Goal: Communication & Community: Answer question/provide support

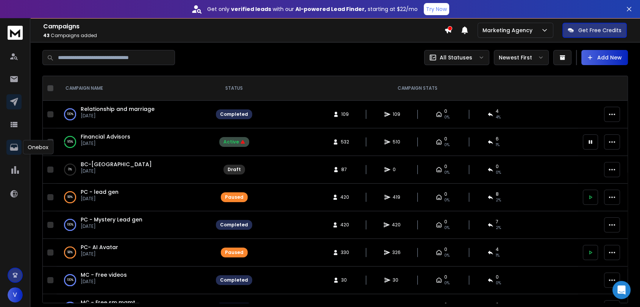
click at [16, 149] on icon at bounding box center [14, 147] width 8 height 7
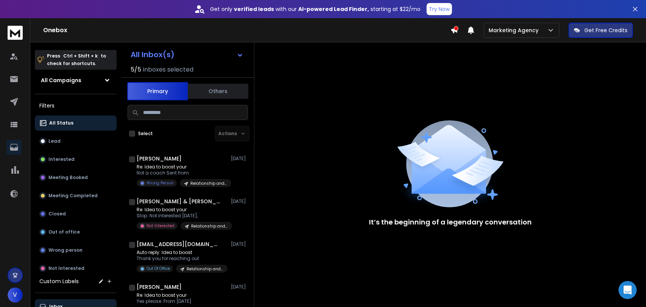
click at [209, 92] on button "Others" at bounding box center [218, 91] width 61 height 17
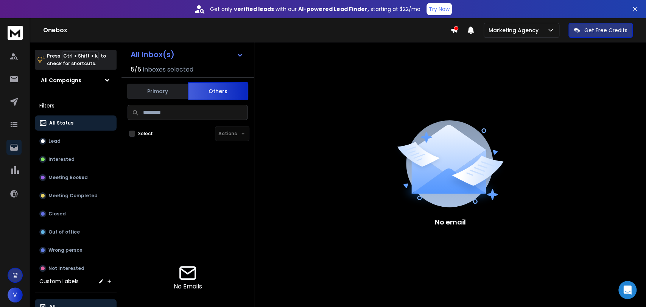
click at [154, 89] on button "Primary" at bounding box center [157, 91] width 61 height 17
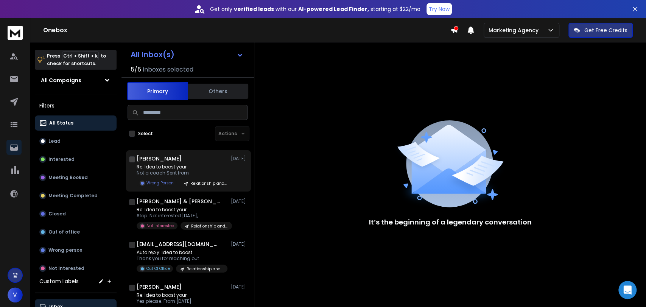
click at [164, 166] on p "Re: Idea to boost your" at bounding box center [182, 167] width 91 height 6
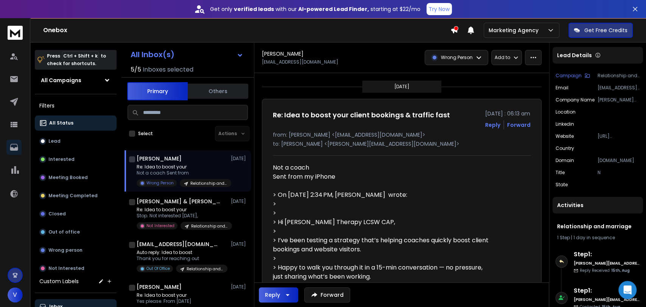
click at [627, 139] on p "[URL][DOMAIN_NAME]" at bounding box center [619, 136] width 42 height 6
click at [279, 298] on div "Reply" at bounding box center [272, 295] width 15 height 8
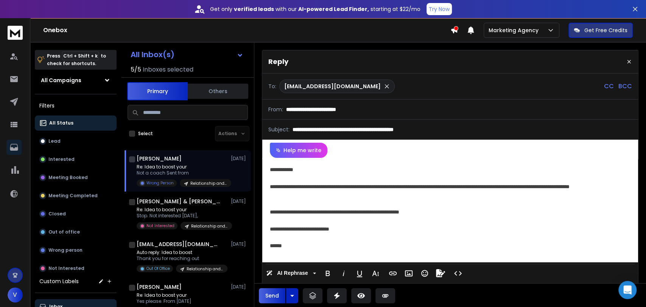
click at [428, 185] on div "**********" at bounding box center [446, 190] width 352 height 17
click at [436, 186] on div "**********" at bounding box center [446, 190] width 352 height 17
click at [270, 295] on button "Send" at bounding box center [272, 295] width 26 height 15
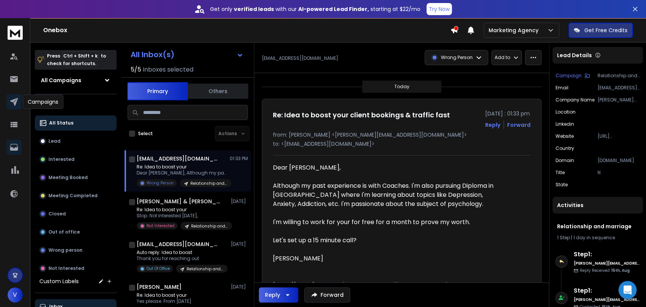
click at [9, 102] on icon at bounding box center [13, 101] width 9 height 9
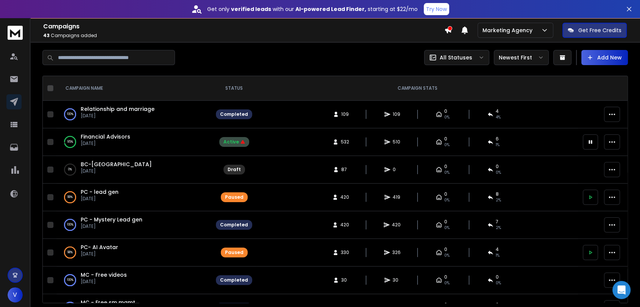
click at [228, 53] on div at bounding box center [188, 57] width 293 height 15
click at [305, 52] on div at bounding box center [188, 57] width 293 height 15
